Goal: Information Seeking & Learning: Find specific fact

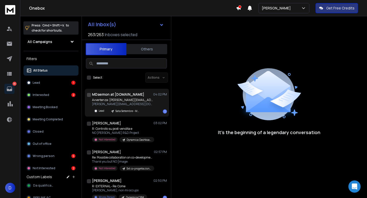
click at [161, 101] on div "Avvertenza: [PERSON_NAME][EMAIL_ADDRESS][DOMAIN_NAME] - Utente sconosciuto [PER…" at bounding box center [129, 106] width 75 height 16
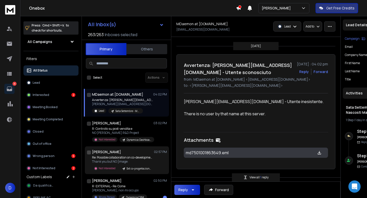
scroll to position [8, 0]
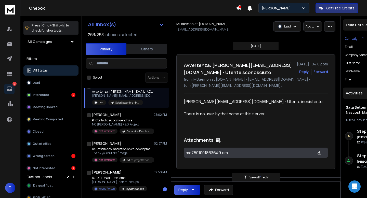
click at [291, 10] on div "[PERSON_NAME]" at bounding box center [284, 8] width 44 height 5
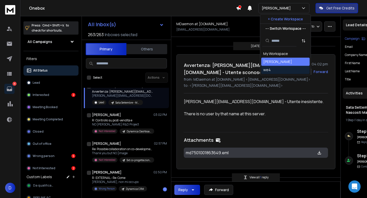
click at [286, 69] on div "we4" at bounding box center [285, 70] width 48 height 8
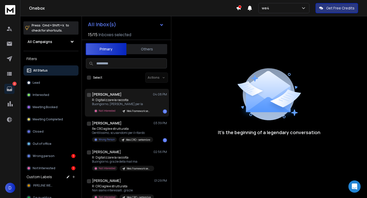
click at [142, 105] on p "Buongiorno, [PERSON_NAME] per la" at bounding box center [122, 104] width 61 height 4
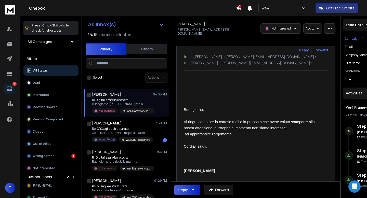
scroll to position [35, 0]
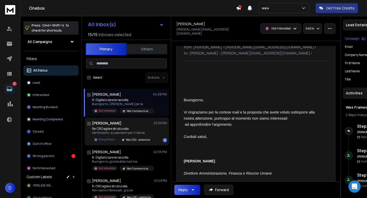
click at [148, 126] on div "Stefania Nanni 03:39 PM Re: CRO agile e strutturata Gentilissimo, scusandomi pe…" at bounding box center [129, 132] width 75 height 22
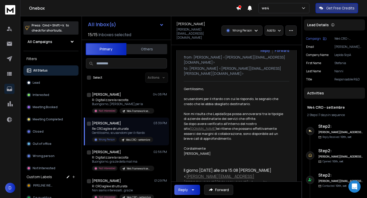
scroll to position [30, 0]
click at [216, 126] on link "lepida.net" at bounding box center [203, 128] width 26 height 5
drag, startPoint x: 46, startPoint y: 109, endPoint x: 60, endPoint y: 108, distance: 14.0
click at [46, 109] on p "Meeting Booked" at bounding box center [45, 107] width 25 height 4
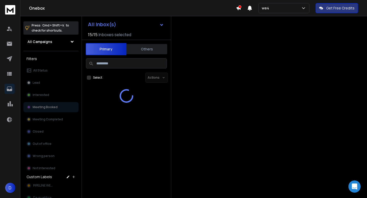
scroll to position [0, 0]
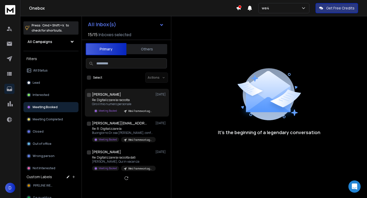
click at [156, 103] on div "Re: Digitalizzare la raccolta Giro il mio numero personale Meeting Booked We4 F…" at bounding box center [129, 106] width 75 height 16
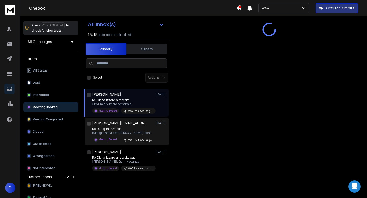
click at [156, 131] on div "Re: R: Digitalizzare la Buongiorno Dr.ssa Bonfanti, confermiamo che il Meeting …" at bounding box center [124, 135] width 64 height 16
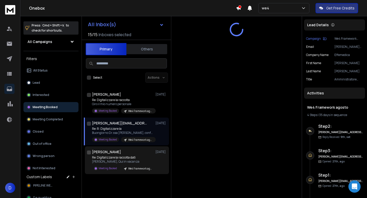
click at [154, 159] on div "Re: Digitalizzare la raccolta dati Buongiorno Riccardo, Qui in vacanza Meeting …" at bounding box center [124, 164] width 64 height 16
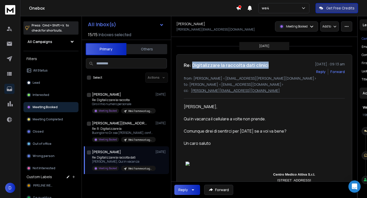
drag, startPoint x: 193, startPoint y: 65, endPoint x: 273, endPoint y: 66, distance: 80.5
click at [273, 66] on div "Re: Digitalizzare la raccolta dati clinici 2 September 2025 : 09:13 am Reply Fo…" at bounding box center [264, 68] width 161 height 13
copy h1 "Digitalizzare la raccolta dati clinici"
